Goal: Find specific page/section: Find specific page/section

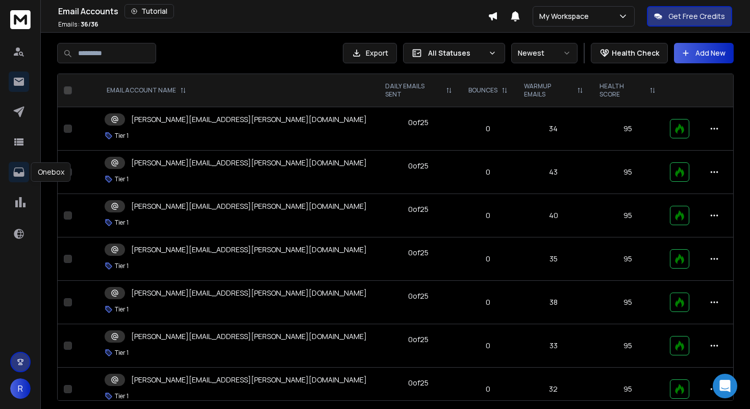
click at [18, 170] on icon at bounding box center [19, 172] width 12 height 12
